Goal: Task Accomplishment & Management: Manage account settings

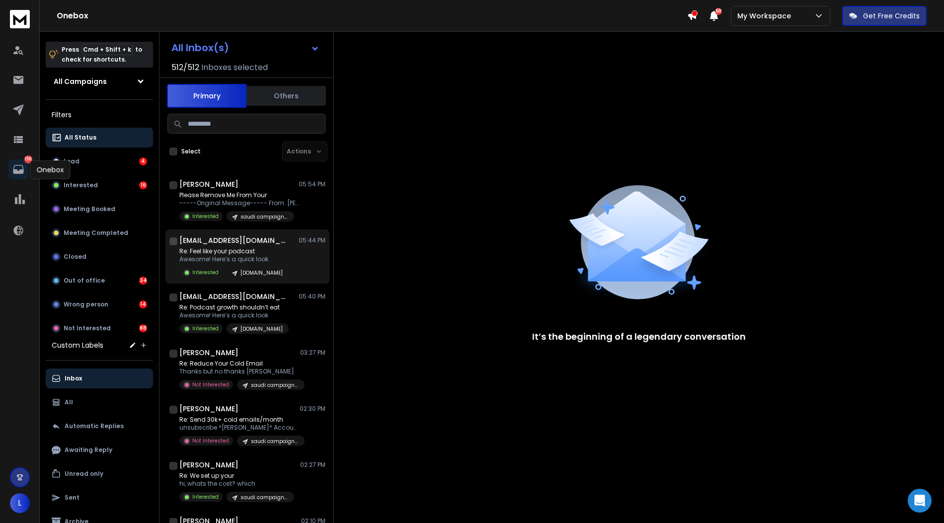
click at [229, 256] on p "Awesome! Here’s a quick look" at bounding box center [233, 259] width 109 height 8
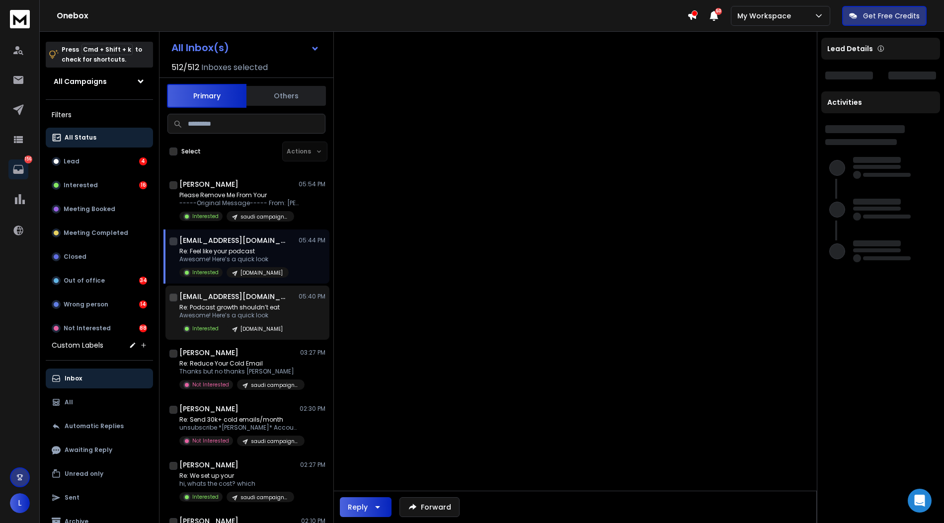
click at [257, 321] on div "Re: Podcast growth shouldn’t eat Awesome! Here’s a quick look Interested [DOMAI…" at bounding box center [233, 319] width 109 height 30
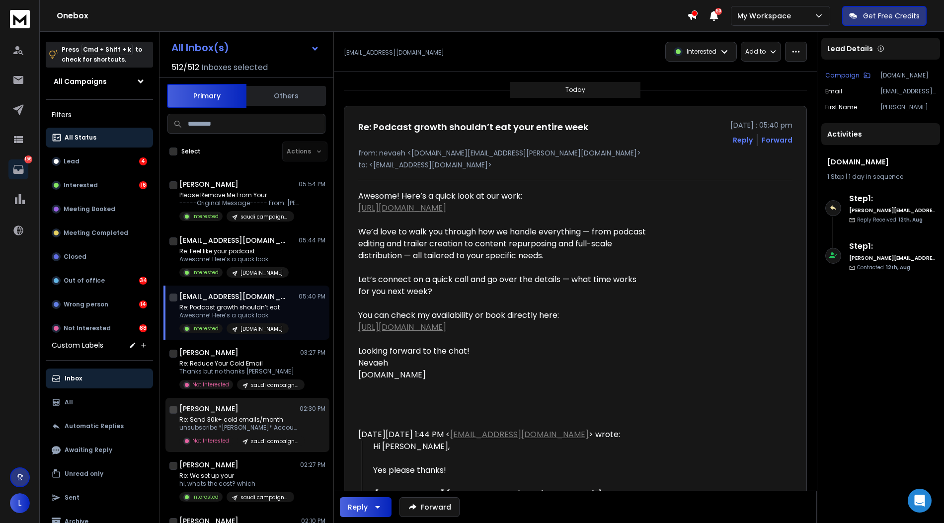
click at [271, 418] on p "Re: Send 30k+ cold emails/month" at bounding box center [238, 420] width 119 height 8
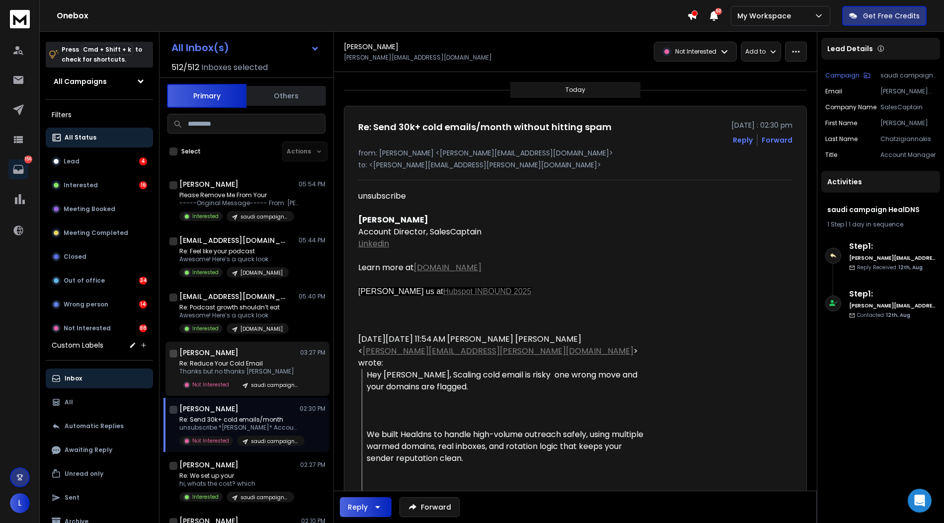
click at [202, 385] on p "Not Interested" at bounding box center [210, 384] width 37 height 7
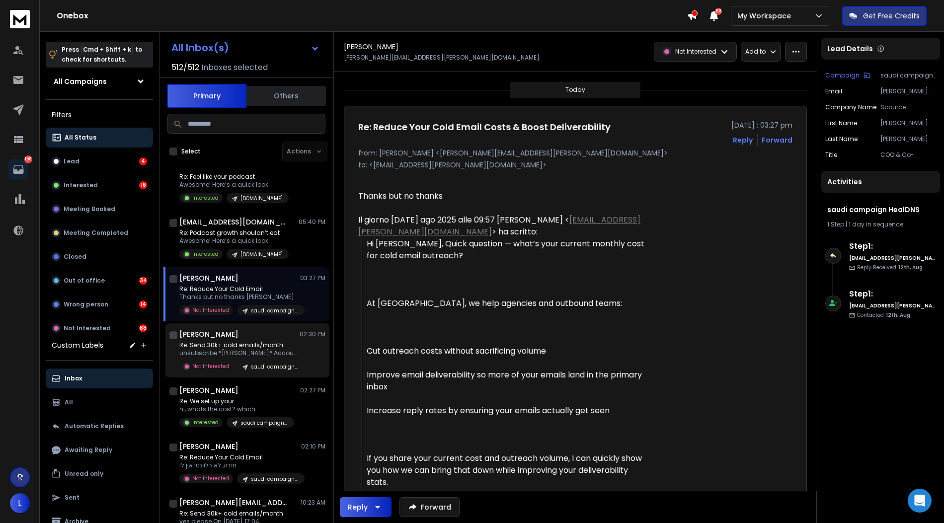
scroll to position [87, 0]
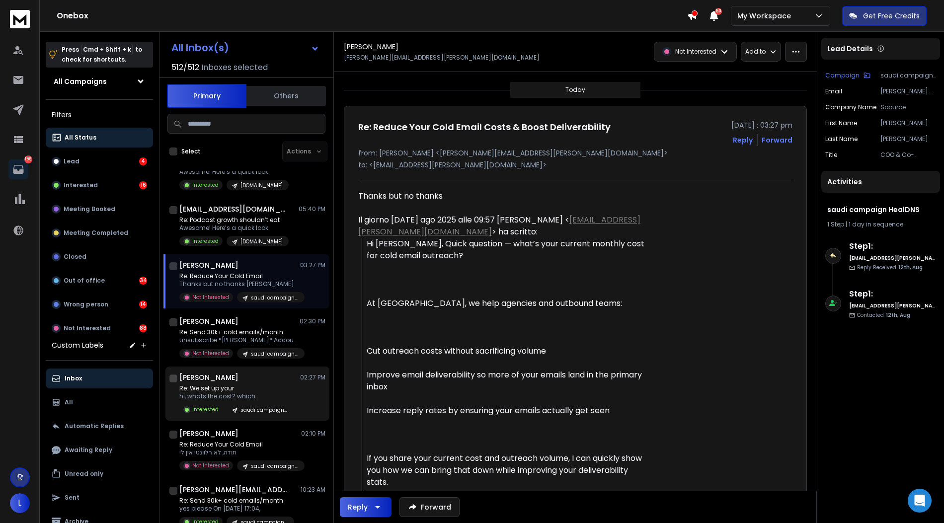
click at [251, 405] on div "saudi campaign HealDNS" at bounding box center [261, 409] width 68 height 10
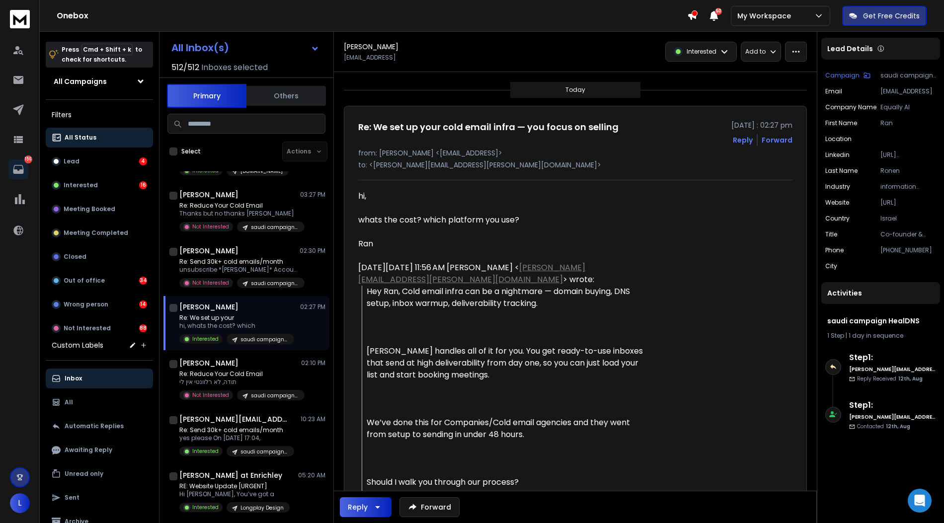
scroll to position [160, 0]
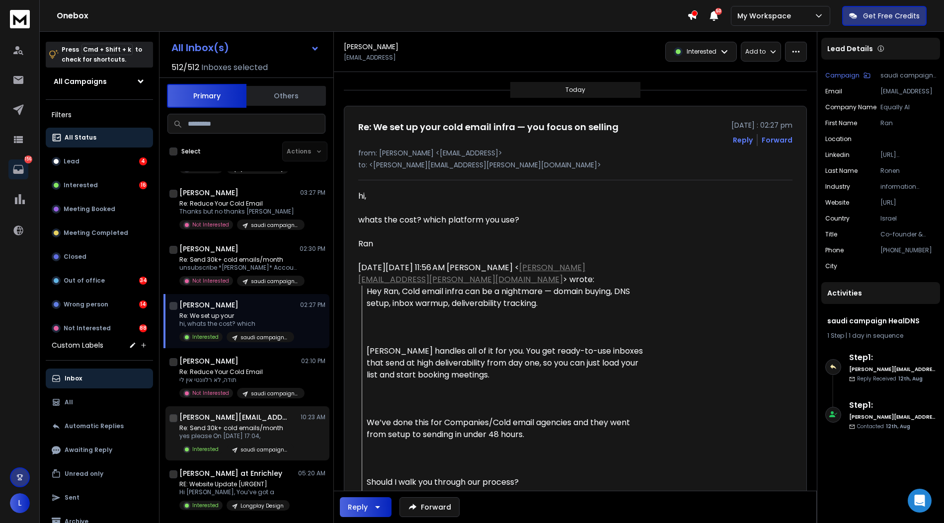
click at [265, 456] on div "[PERSON_NAME][EMAIL_ADDRESS][DOMAIN_NAME] 10:23 AM Re: Send 30k+ cold emails/mo…" at bounding box center [247, 433] width 164 height 54
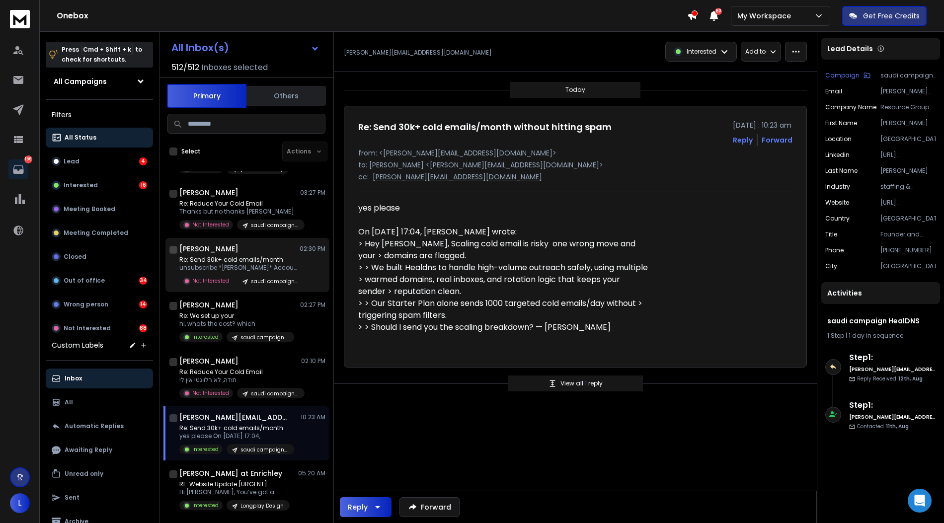
scroll to position [0, 0]
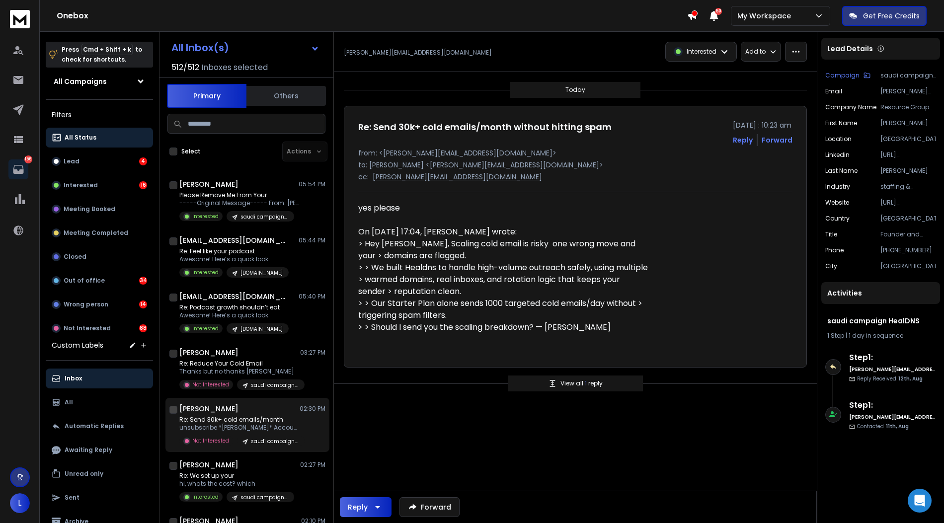
click at [205, 271] on p "Interested" at bounding box center [205, 272] width 26 height 7
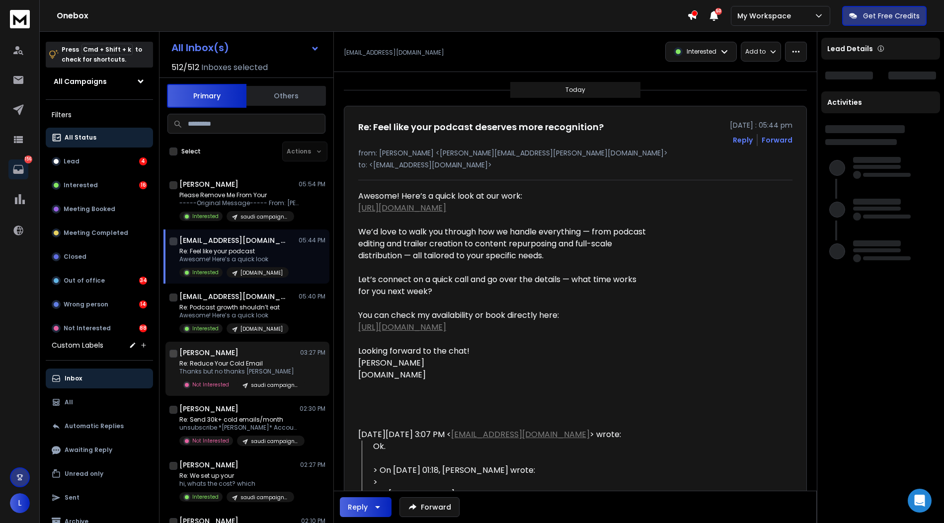
click at [248, 361] on p "Re: Reduce Your Cold Email" at bounding box center [238, 364] width 119 height 8
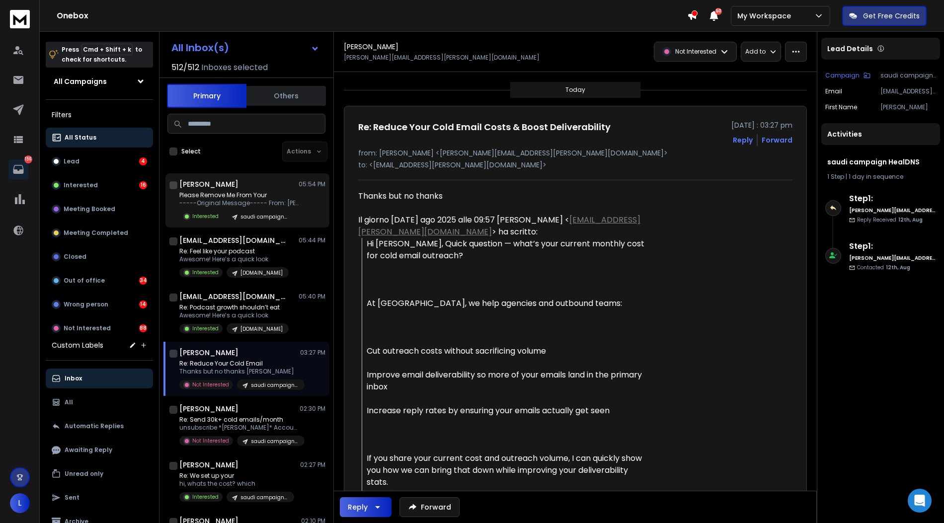
click at [261, 188] on div "[PERSON_NAME] 05:54 PM" at bounding box center [252, 184] width 146 height 10
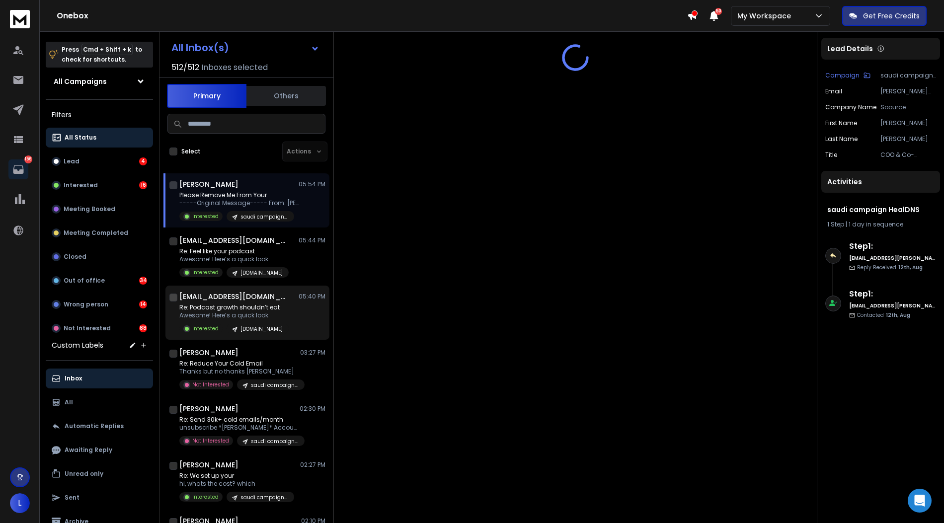
click at [243, 299] on h1 "[EMAIL_ADDRESS][DOMAIN_NAME]" at bounding box center [233, 297] width 109 height 10
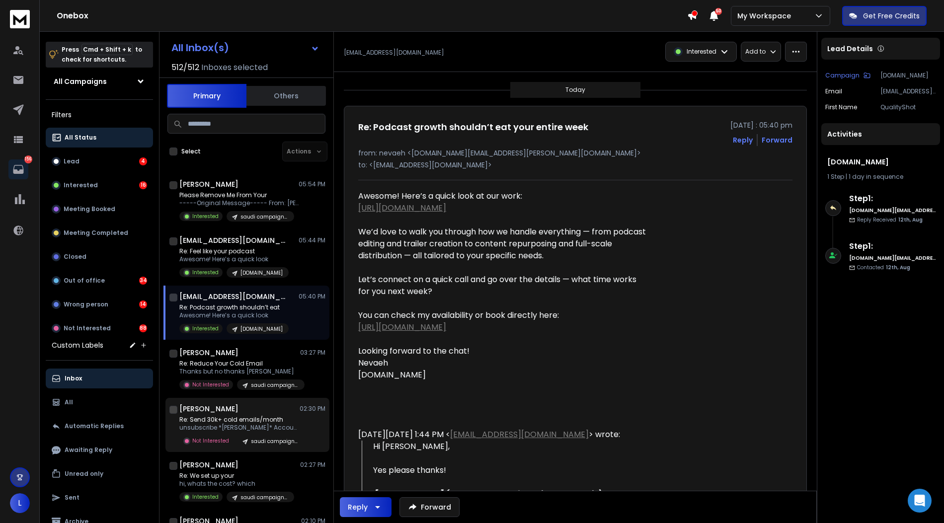
click at [258, 432] on div "Re: Send 30k+ cold emails/month unsubscribe *[PERSON_NAME]* Account Director, N…" at bounding box center [241, 431] width 125 height 30
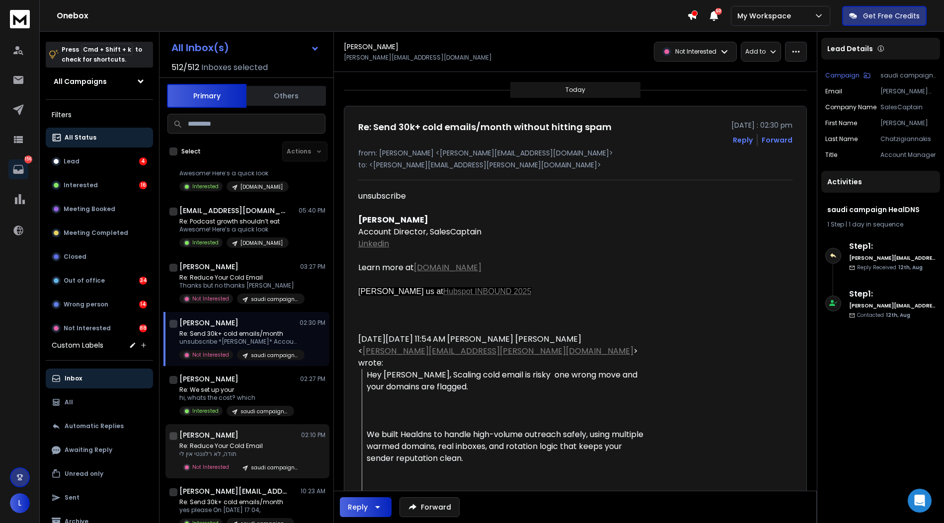
click at [258, 451] on p "תודה, לא רלוונטי אין לי" at bounding box center [238, 454] width 119 height 8
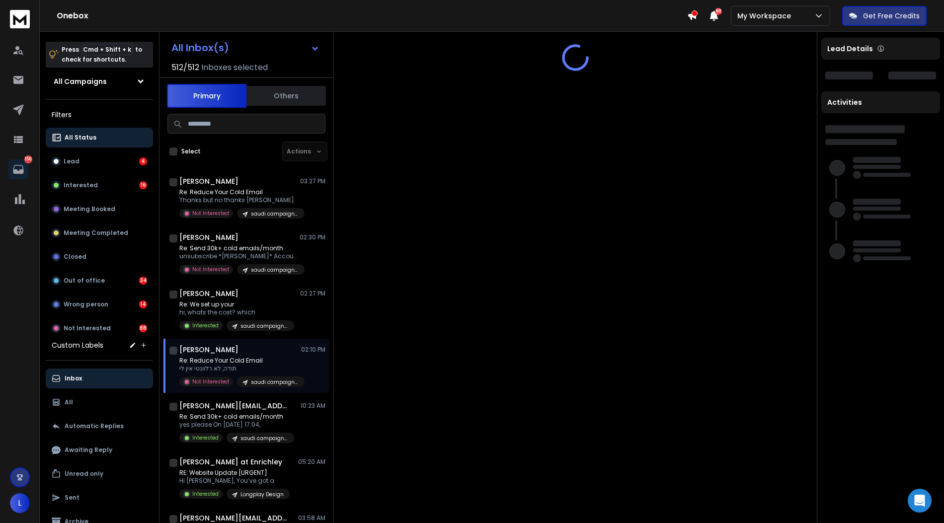
scroll to position [173, 0]
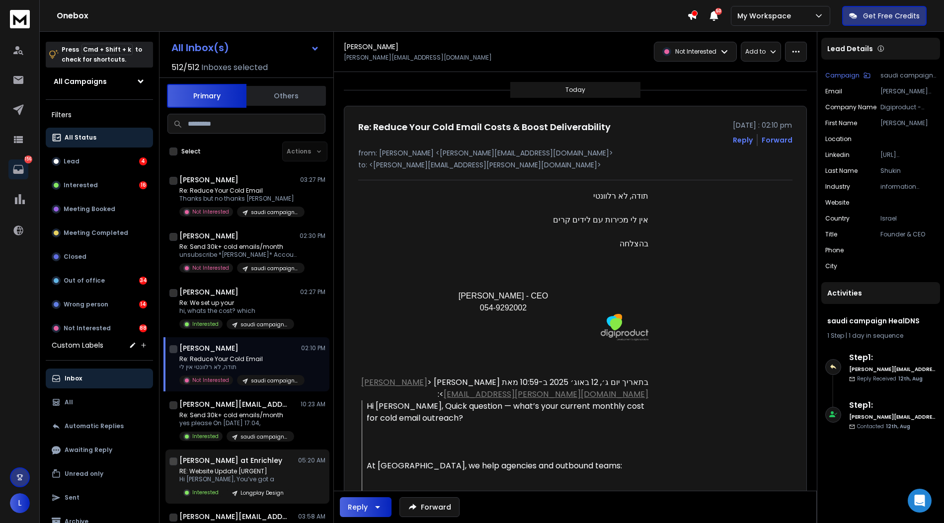
click at [251, 467] on p "RE: Website Update [URGENT]" at bounding box center [234, 471] width 110 height 8
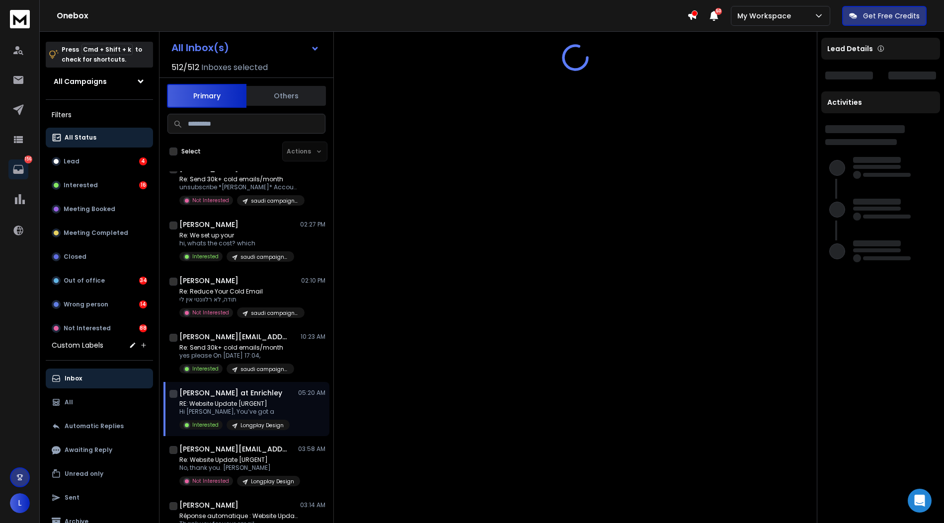
scroll to position [259, 0]
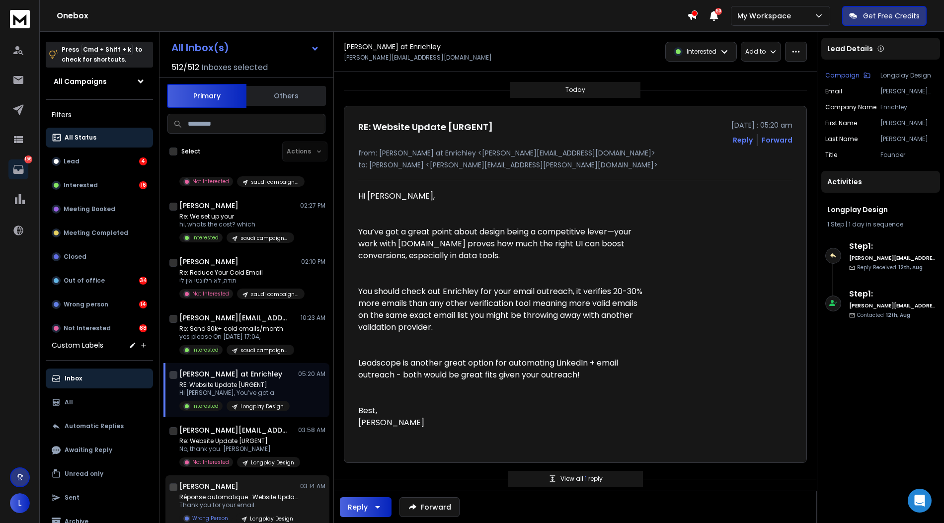
click at [254, 487] on div "[PERSON_NAME] 03:14 AM" at bounding box center [252, 486] width 146 height 10
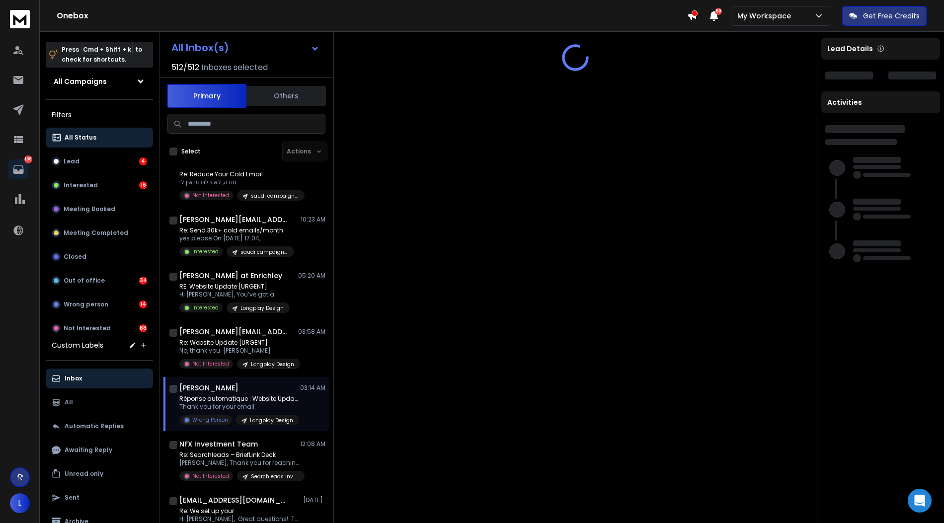
scroll to position [359, 0]
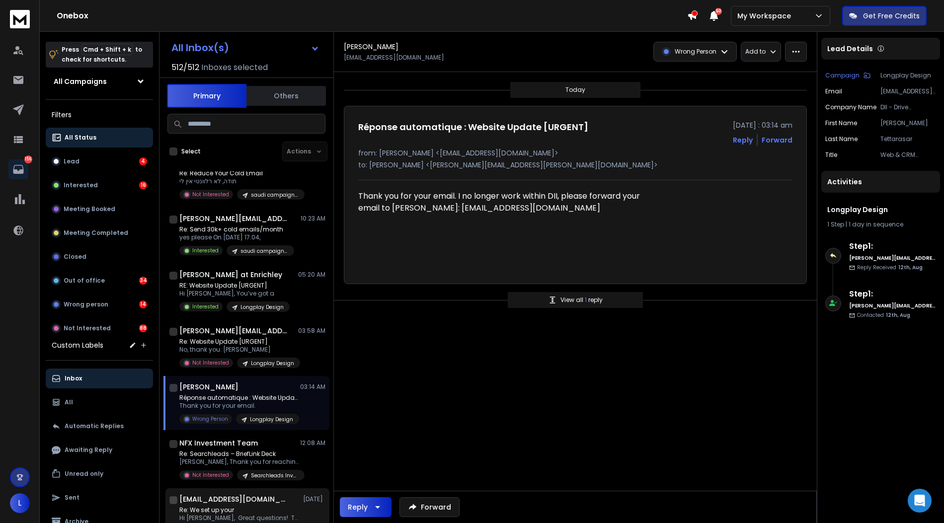
click at [268, 516] on p "Hi [PERSON_NAME], Great questions! The 30,000 refers" at bounding box center [238, 518] width 119 height 8
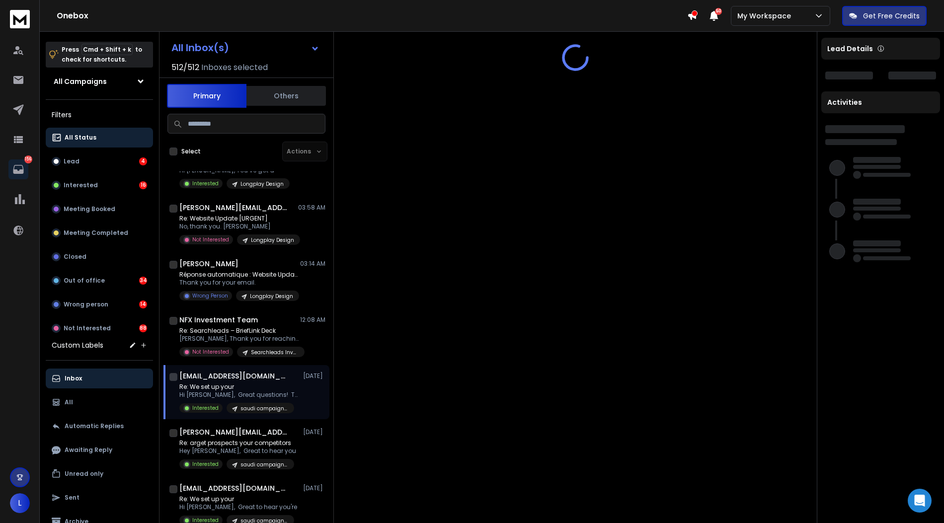
scroll to position [484, 0]
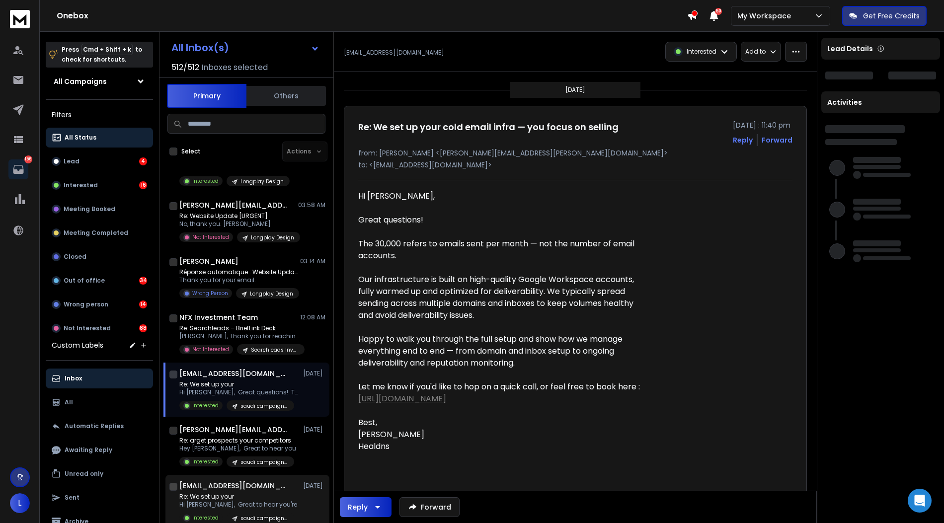
click at [260, 486] on div "[EMAIL_ADDRESS][DOMAIN_NAME] [DATE]" at bounding box center [252, 486] width 146 height 10
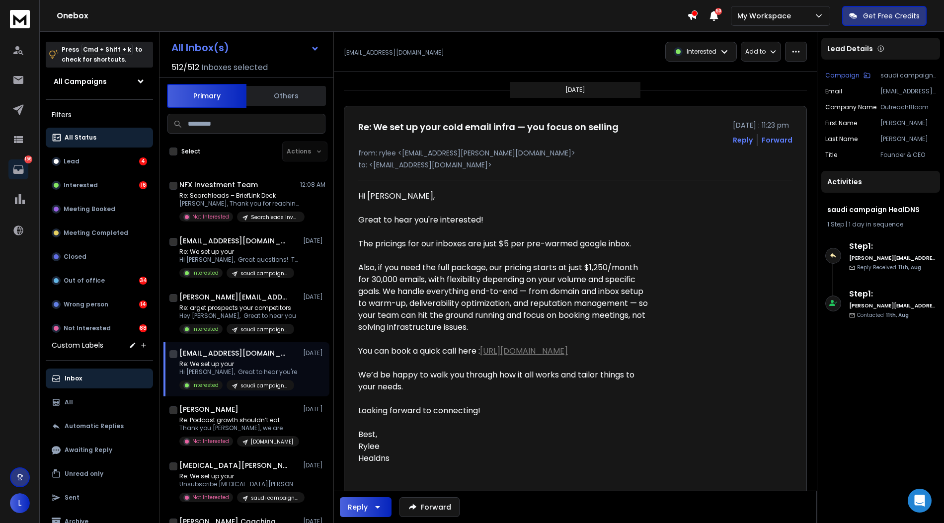
scroll to position [618, 0]
